Goal: Task Accomplishment & Management: Manage account settings

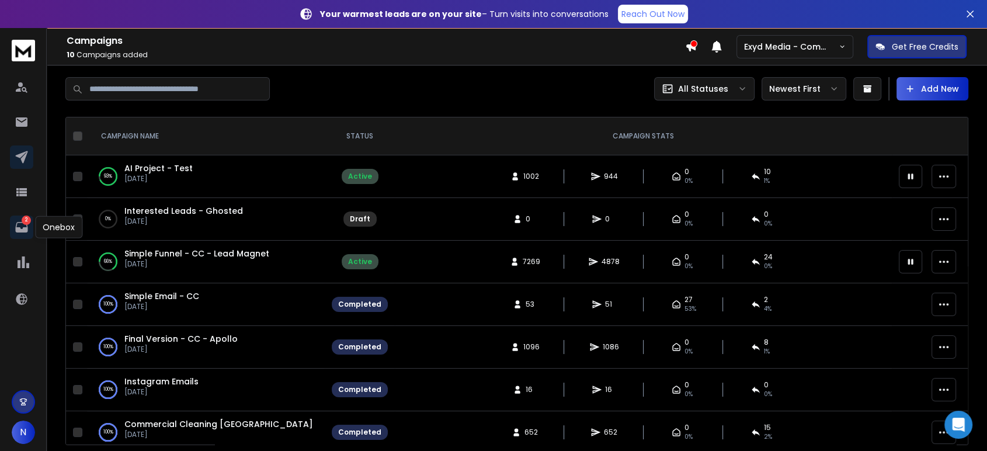
click at [25, 233] on icon at bounding box center [22, 227] width 14 height 14
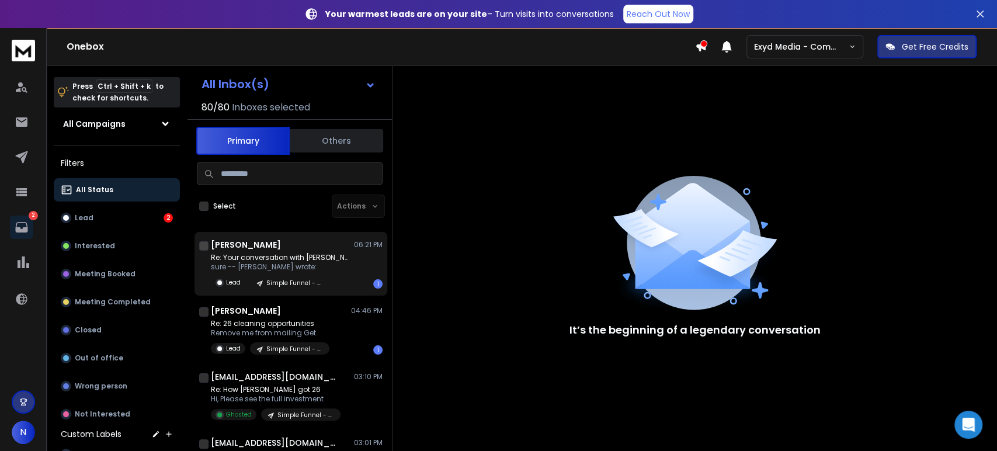
click at [360, 271] on div "Re: Your conversation with [PERSON_NAME] sure -- [PERSON_NAME] wrote: Lead Simp…" at bounding box center [297, 271] width 172 height 36
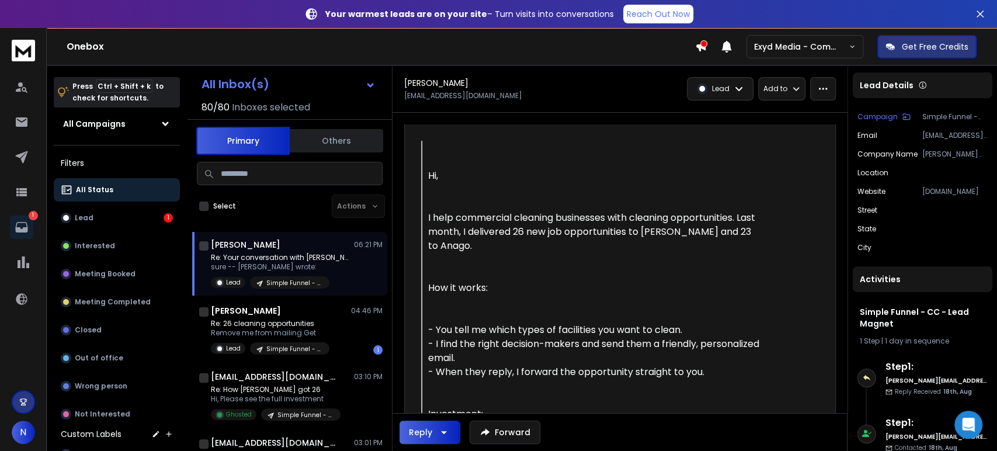
scroll to position [454, 0]
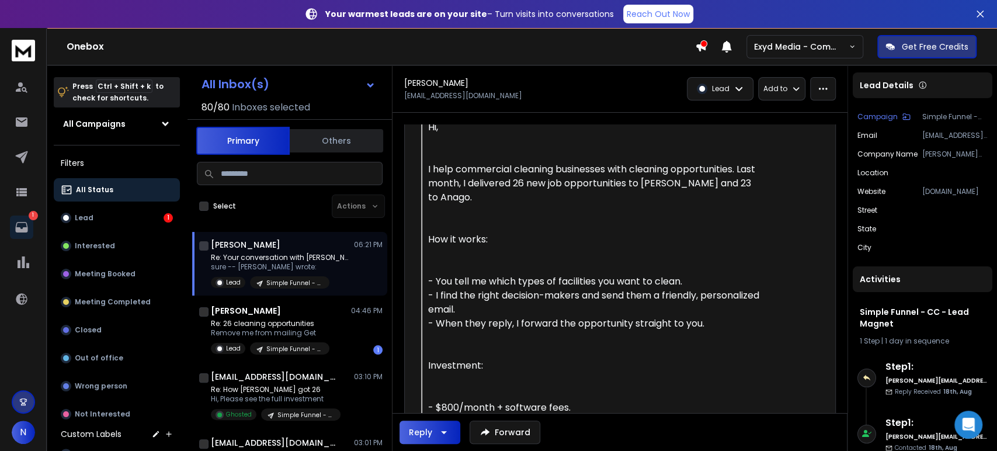
click at [349, 268] on div "Re: Your conversation with [PERSON_NAME] sure -- [PERSON_NAME] wrote: Lead Simp…" at bounding box center [297, 271] width 172 height 36
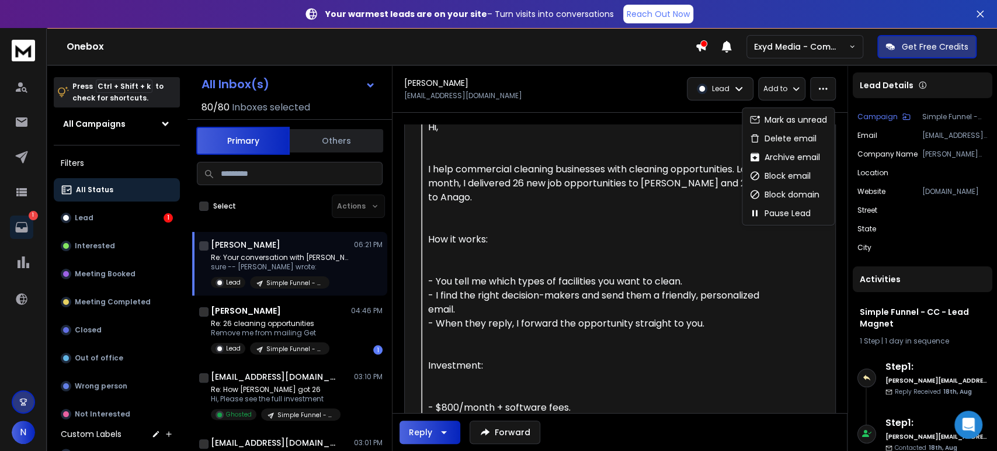
click at [820, 94] on icon "button" at bounding box center [823, 89] width 11 height 11
click at [820, 119] on div "Mark as unread" at bounding box center [789, 120] width 78 height 12
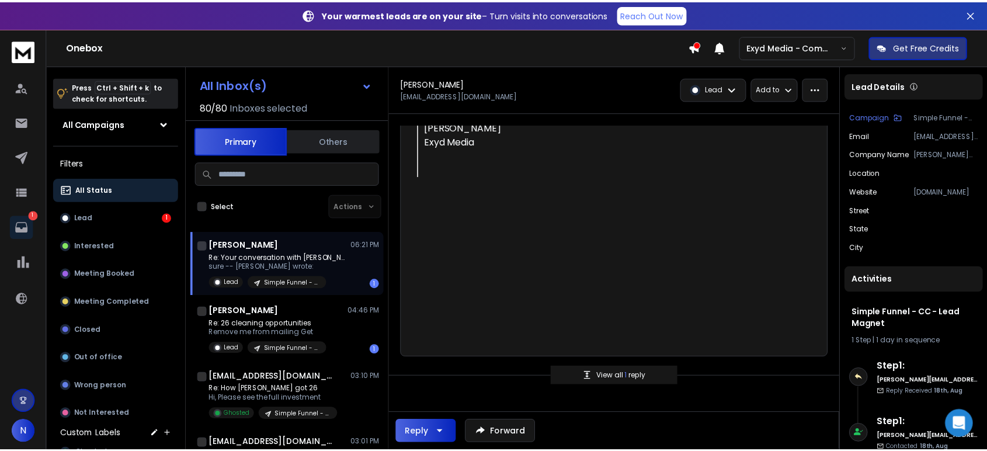
scroll to position [973, 0]
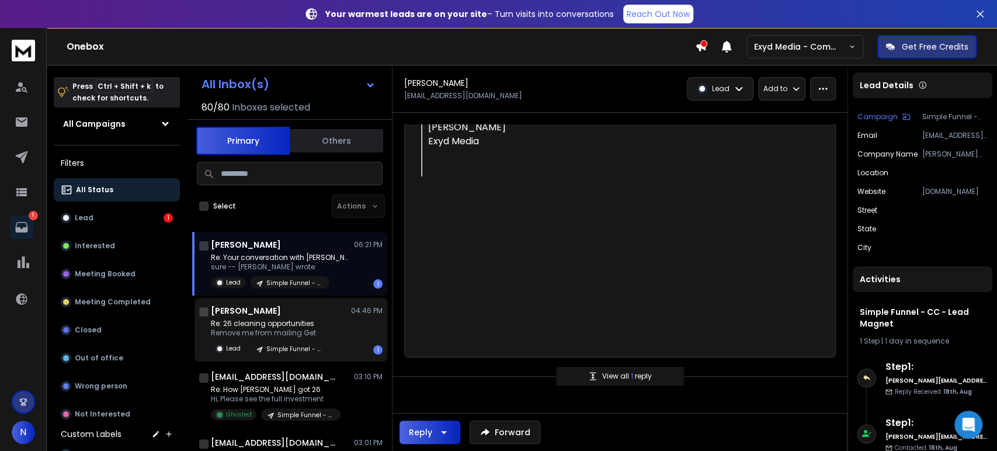
click at [318, 313] on div "[PERSON_NAME] 04:46 PM" at bounding box center [297, 311] width 172 height 12
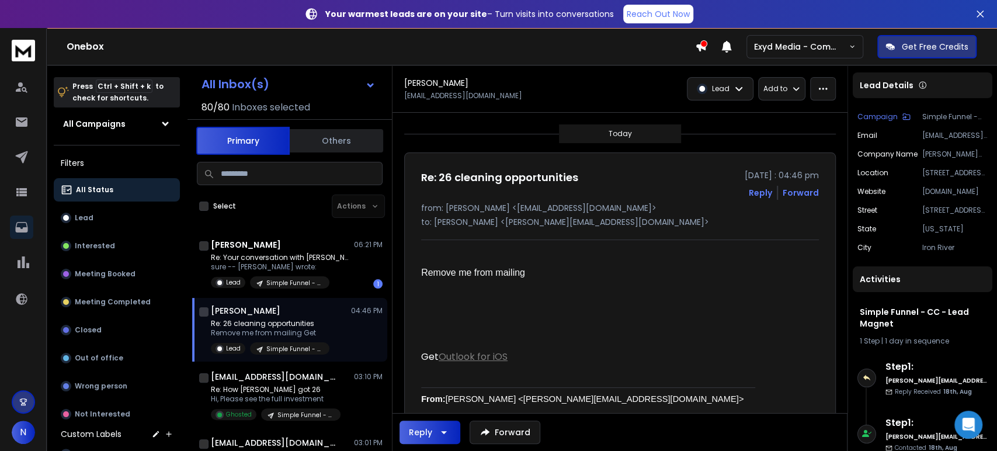
click at [827, 82] on button "button" at bounding box center [823, 88] width 26 height 23
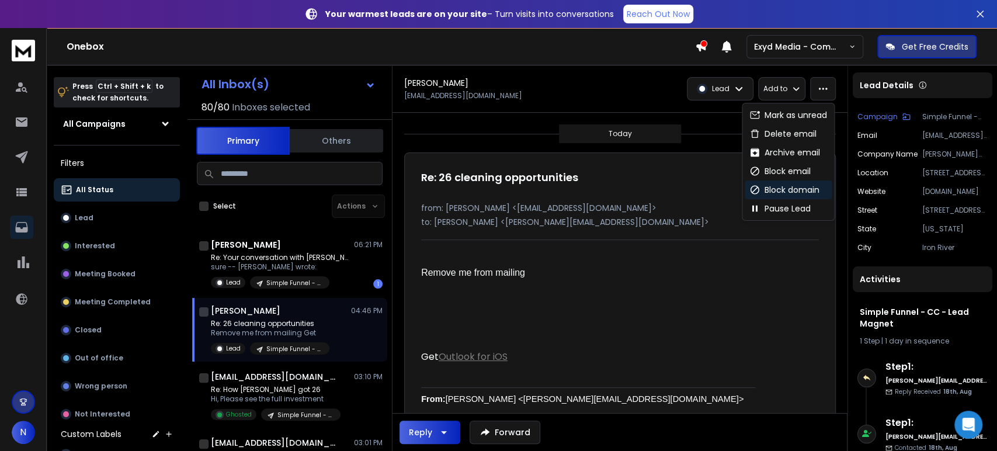
click at [782, 192] on div "Block domain" at bounding box center [785, 190] width 70 height 12
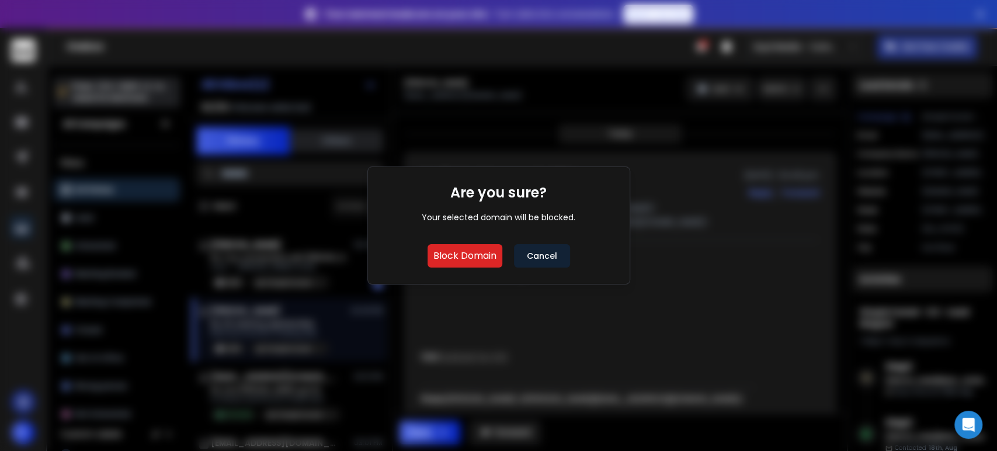
drag, startPoint x: 782, startPoint y: 192, endPoint x: 736, endPoint y: 179, distance: 47.2
click at [561, 255] on button "Cancel" at bounding box center [542, 255] width 56 height 23
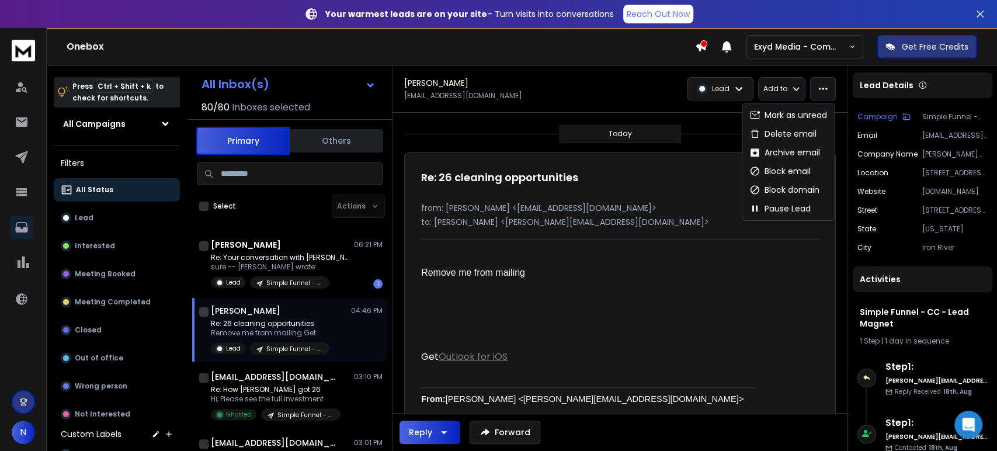
click at [823, 100] on button "button" at bounding box center [823, 88] width 26 height 23
click at [809, 170] on div "Block email" at bounding box center [780, 171] width 61 height 12
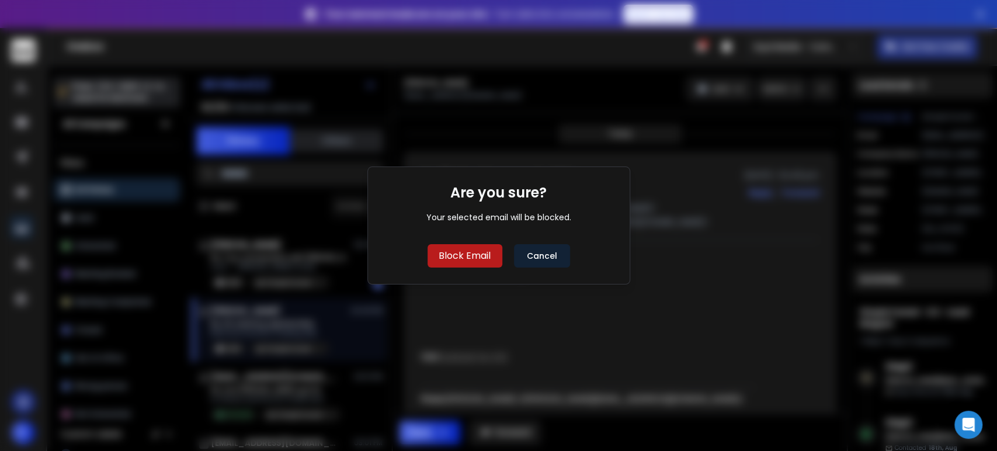
click at [472, 262] on button "Block Email" at bounding box center [465, 255] width 75 height 23
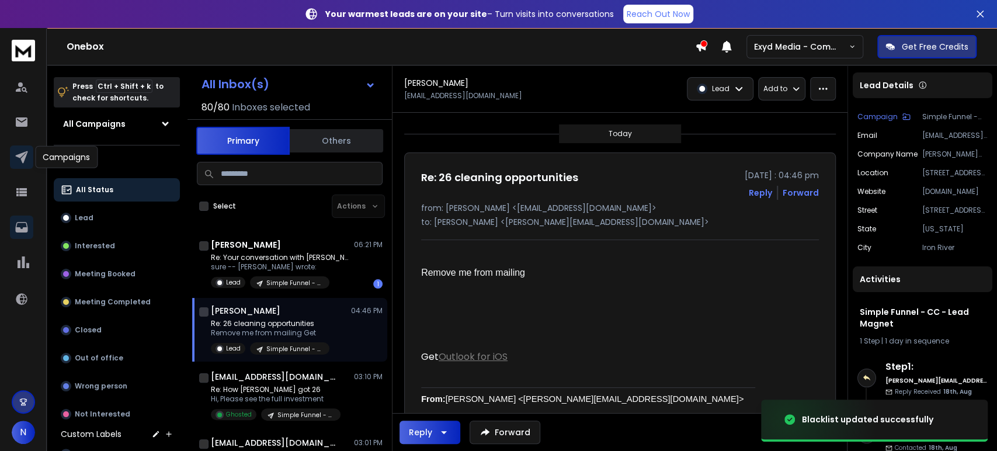
click at [23, 154] on icon at bounding box center [21, 157] width 12 height 12
